Goal: Communication & Community: Answer question/provide support

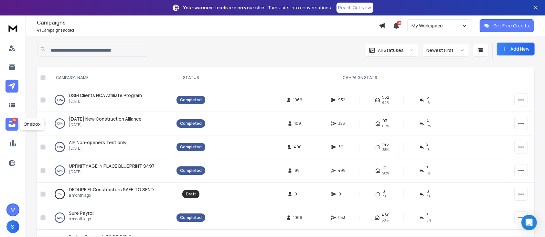
click at [14, 124] on icon at bounding box center [12, 125] width 8 height 8
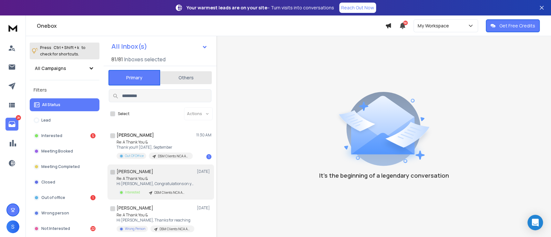
click at [138, 180] on p "Re: A Thank You &" at bounding box center [156, 178] width 78 height 5
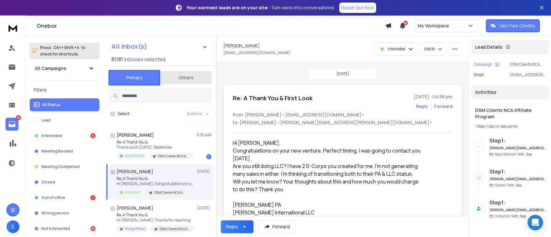
scroll to position [43, 0]
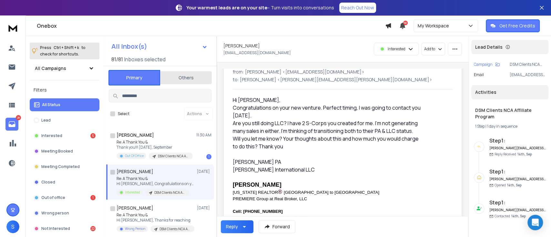
click at [235, 228] on div "Reply" at bounding box center [232, 227] width 12 height 6
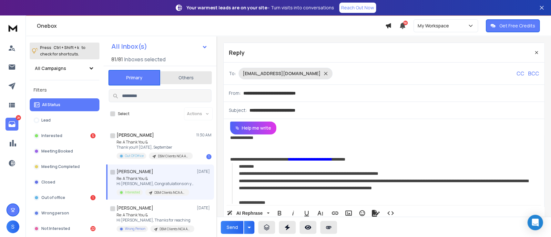
scroll to position [0, 0]
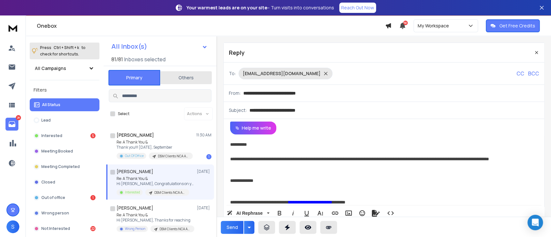
click at [246, 166] on div "**********" at bounding box center [379, 163] width 299 height 15
click at [232, 227] on button "Send" at bounding box center [232, 227] width 23 height 13
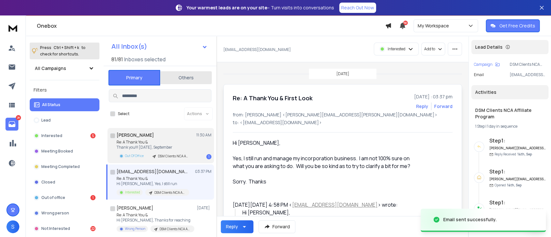
click at [136, 141] on p "Re: A Thank You &" at bounding box center [155, 142] width 76 height 5
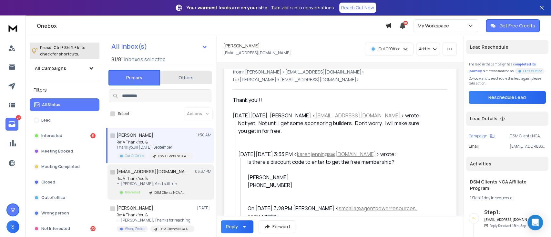
scroll to position [43, 0]
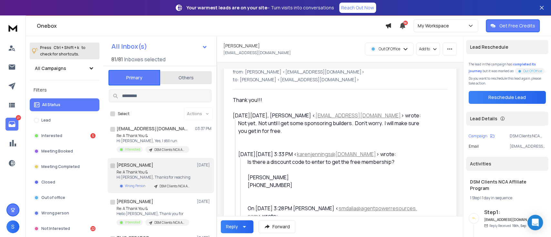
click at [131, 174] on p "Re: A Thank You &" at bounding box center [156, 172] width 78 height 5
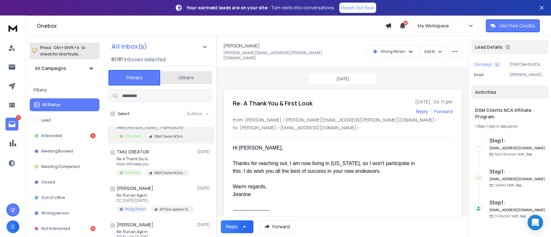
scroll to position [86, 0]
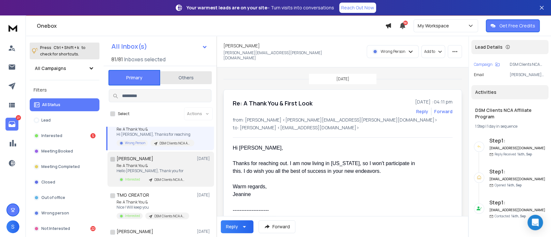
click at [130, 169] on p "Hello [PERSON_NAME], Thank you for" at bounding box center [153, 171] width 73 height 5
